Goal: Task Accomplishment & Management: Manage account settings

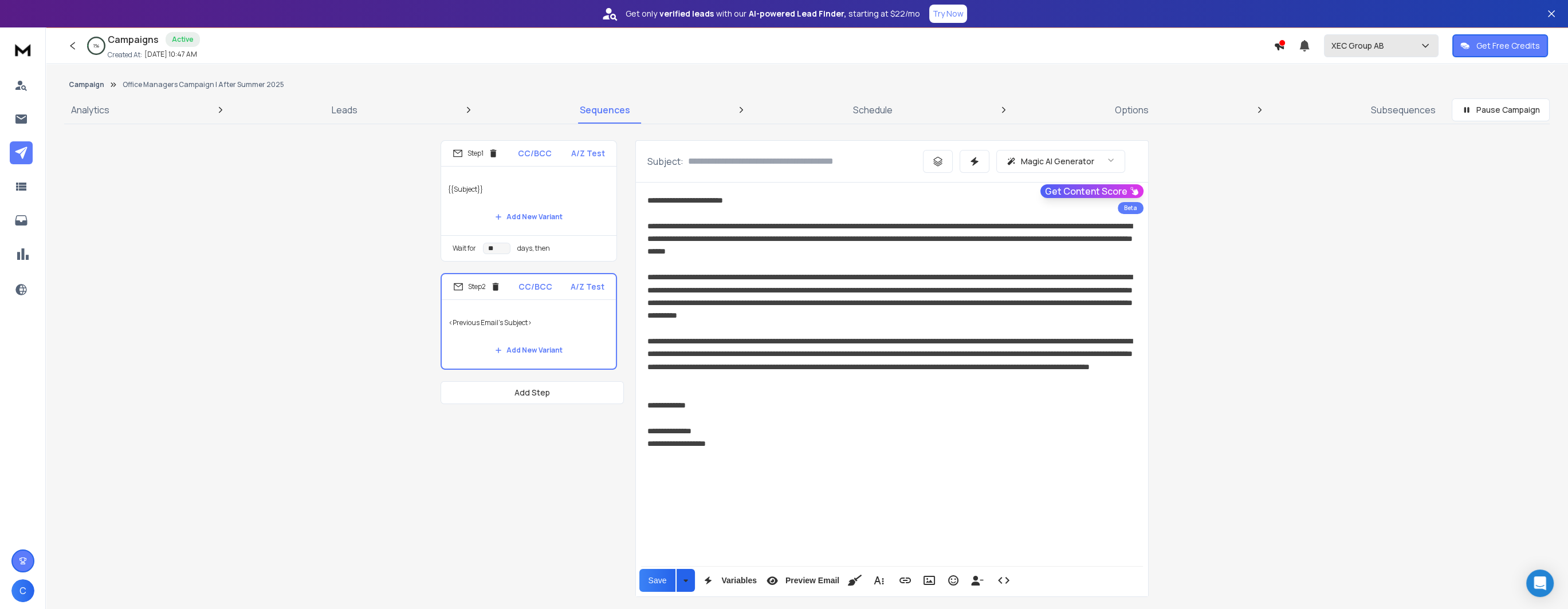
click at [1373, 47] on p "XEC Group AB" at bounding box center [1360, 46] width 57 height 11
click at [1364, 146] on div "My Workspace" at bounding box center [1372, 149] width 55 height 11
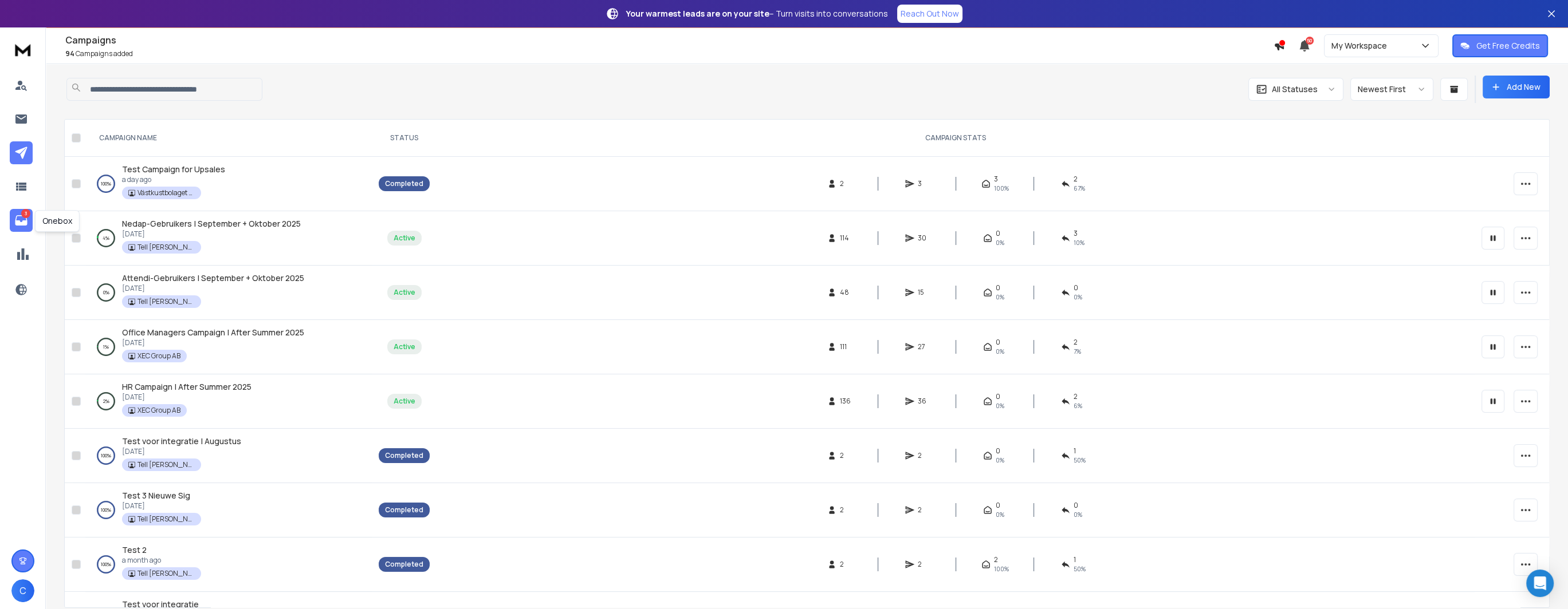
click at [16, 222] on icon at bounding box center [20, 221] width 12 height 10
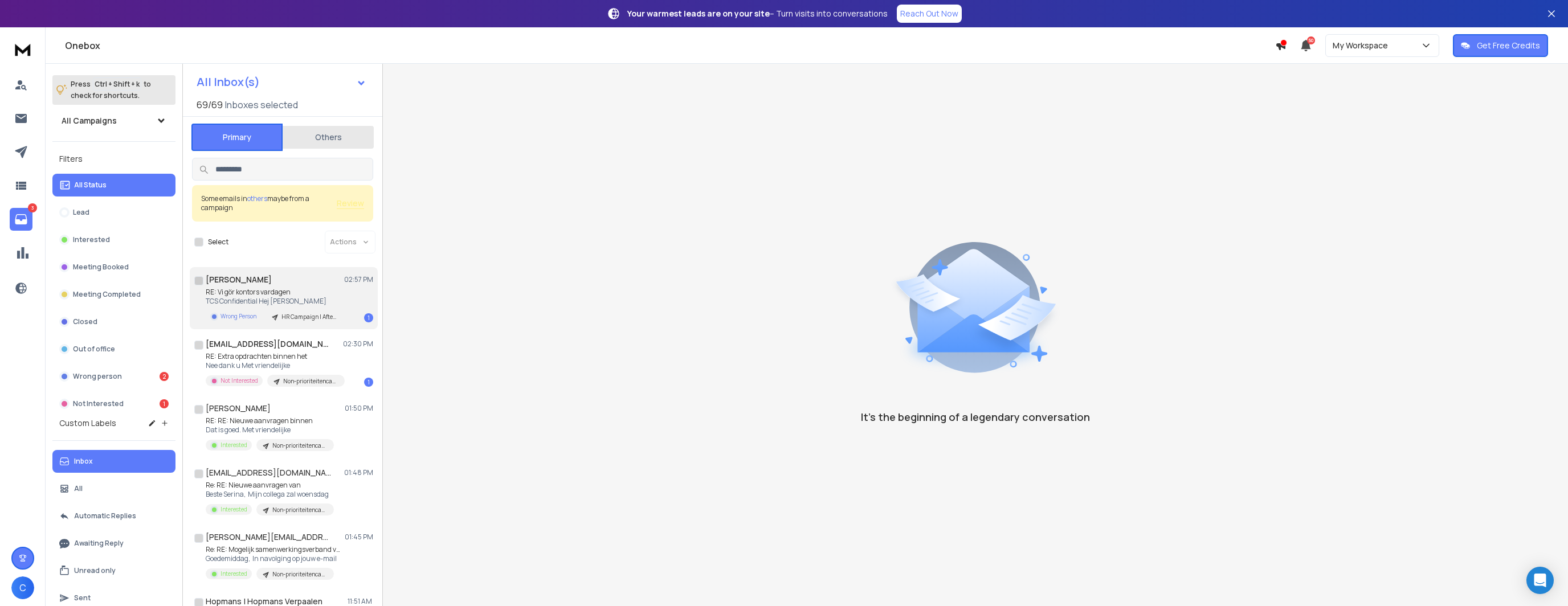
click at [298, 298] on p "TCS Confidential Hej Jesper Tack" at bounding box center [274, 301] width 137 height 9
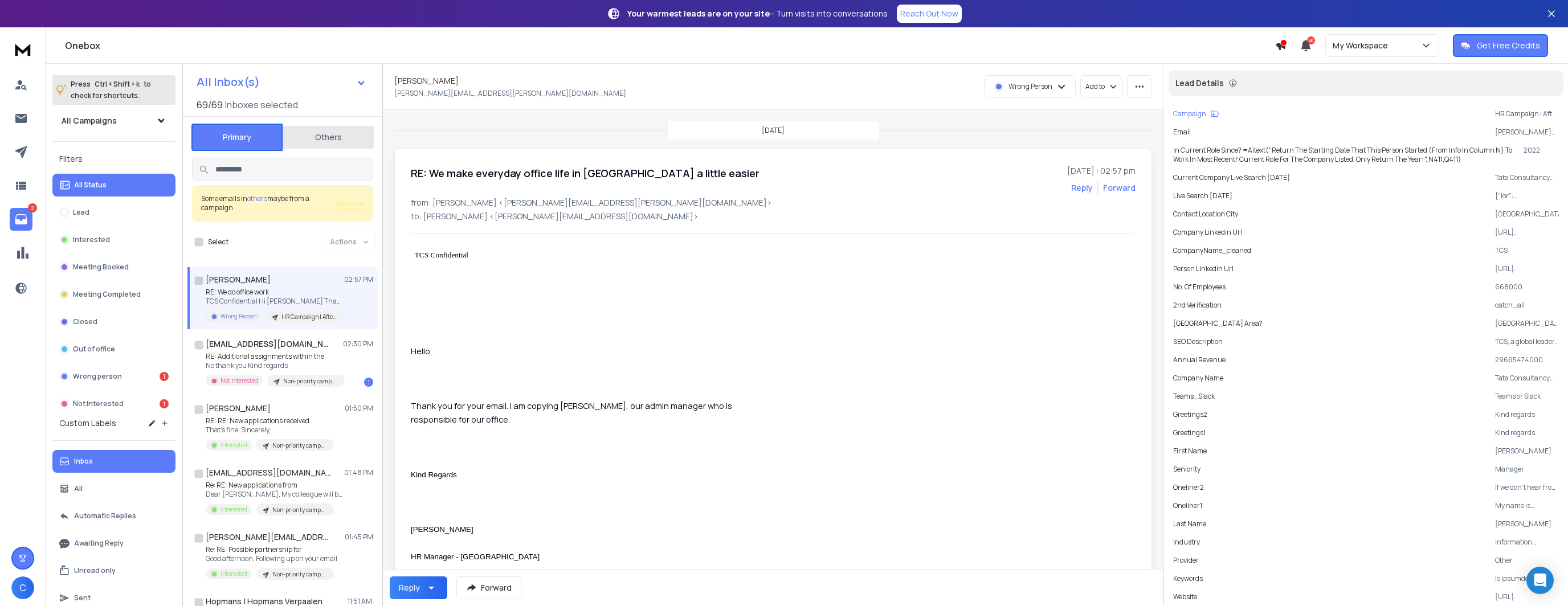
click at [1057, 87] on icon at bounding box center [1062, 86] width 9 height 9
click at [1028, 110] on div "Lead" at bounding box center [1031, 112] width 101 height 18
click at [530, 385] on p at bounding box center [577, 379] width 333 height 14
click at [1136, 92] on button "button" at bounding box center [1140, 87] width 25 height 23
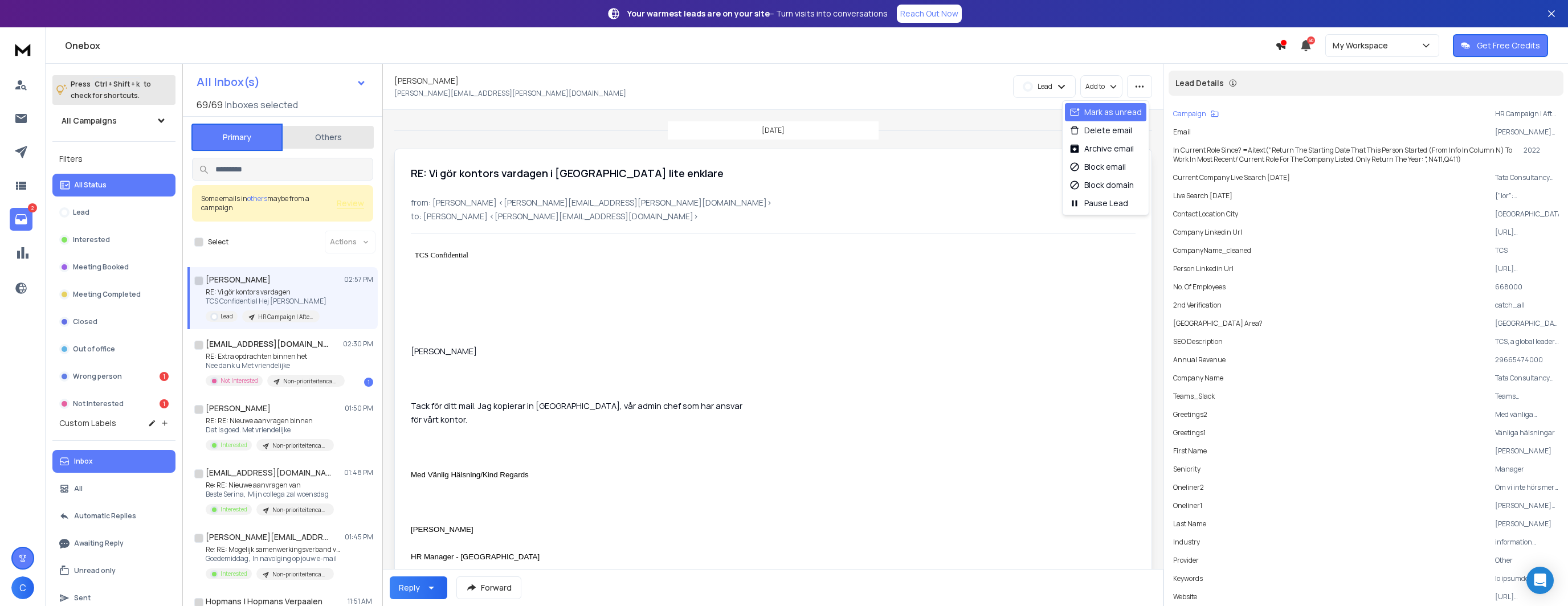
click at [1128, 110] on div "Mark as unread" at bounding box center [1106, 112] width 72 height 11
